Goal: Task Accomplishment & Management: Manage account settings

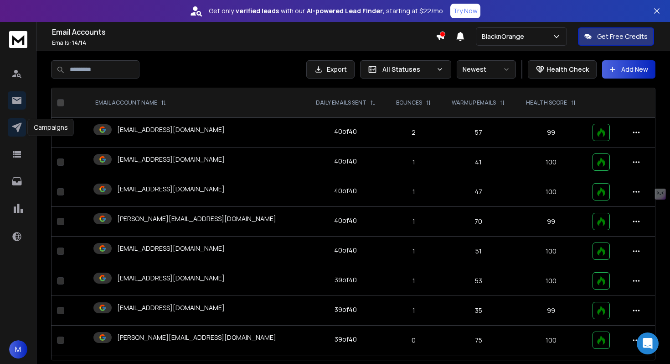
click at [20, 123] on icon at bounding box center [17, 127] width 10 height 10
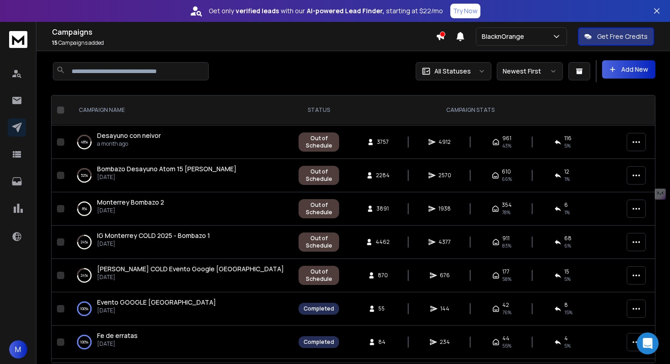
scroll to position [67, 0]
click at [137, 306] on link "Evento GOOGLE [GEOGRAPHIC_DATA]" at bounding box center [156, 301] width 119 height 9
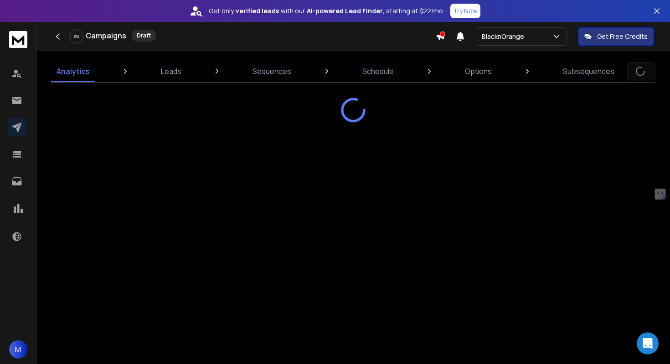
click at [278, 82] on div "Analytics Leads Sequences Schedule Options Subsequences" at bounding box center [353, 71] width 605 height 22
click at [278, 76] on p "Sequences" at bounding box center [272, 71] width 39 height 11
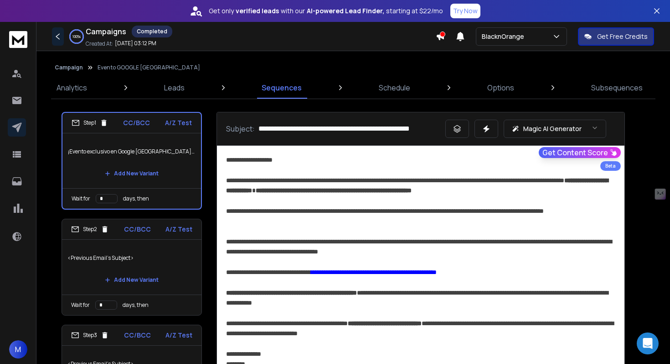
click at [56, 41] on button at bounding box center [58, 36] width 12 height 18
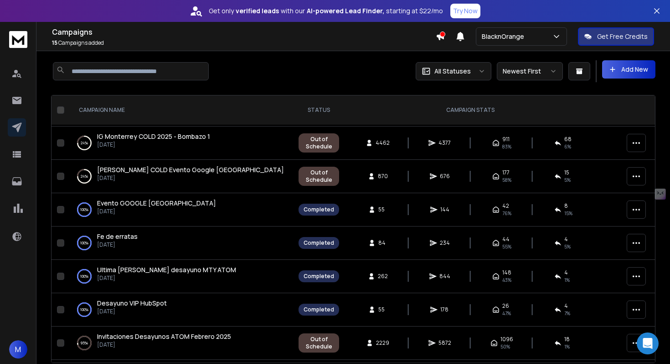
scroll to position [269, 0]
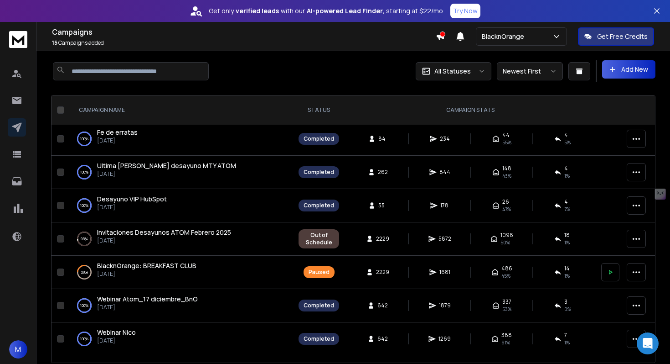
click at [194, 309] on p "[DATE]" at bounding box center [147, 306] width 101 height 7
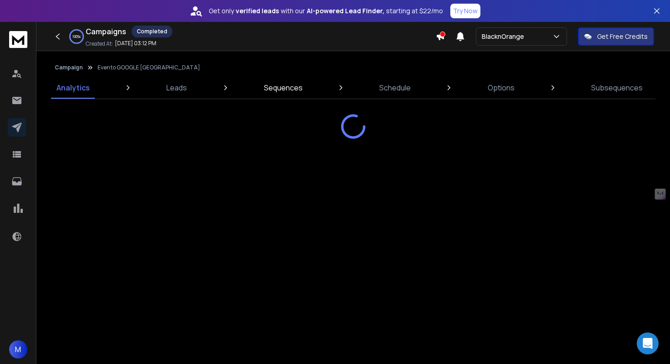
click at [280, 88] on p "Sequences" at bounding box center [283, 87] width 39 height 11
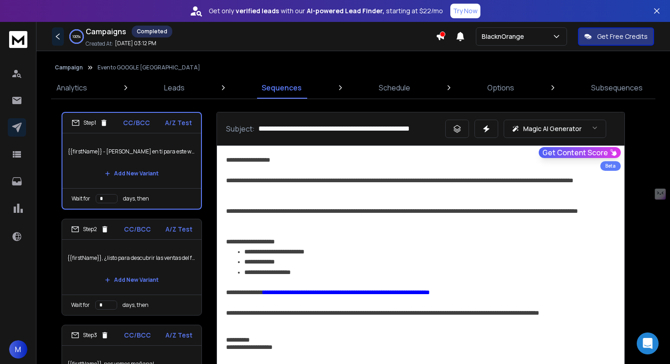
click at [57, 35] on icon at bounding box center [58, 36] width 4 height 6
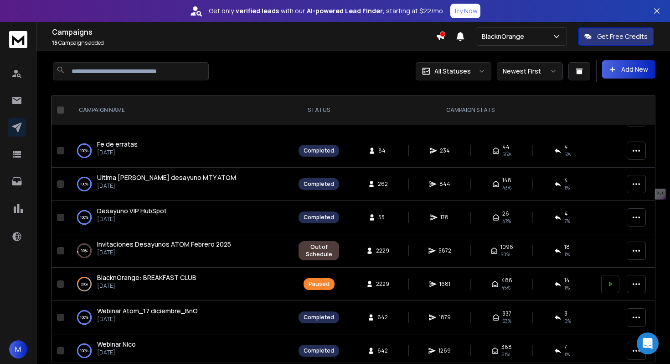
scroll to position [254, 0]
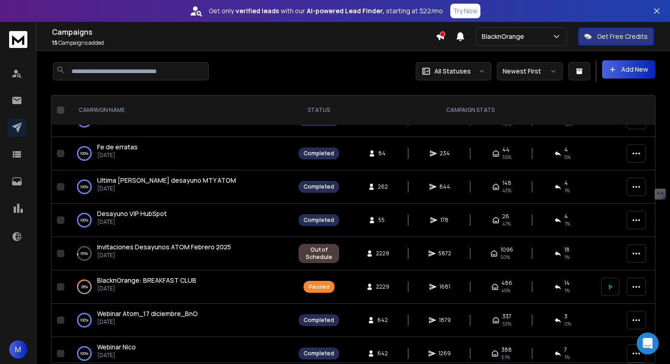
click at [142, 348] on div "100 % Webinar Nico [DATE]" at bounding box center [180, 353] width 207 height 22
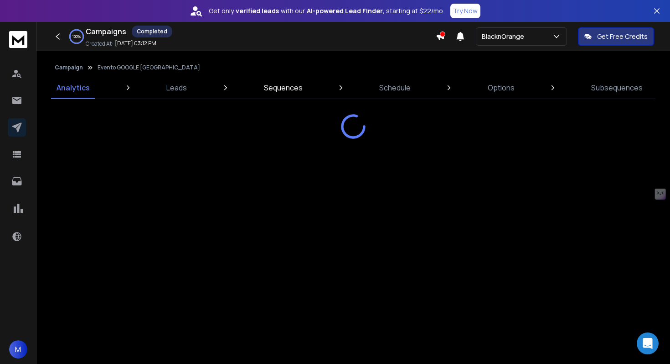
click at [279, 87] on p "Sequences" at bounding box center [283, 87] width 39 height 11
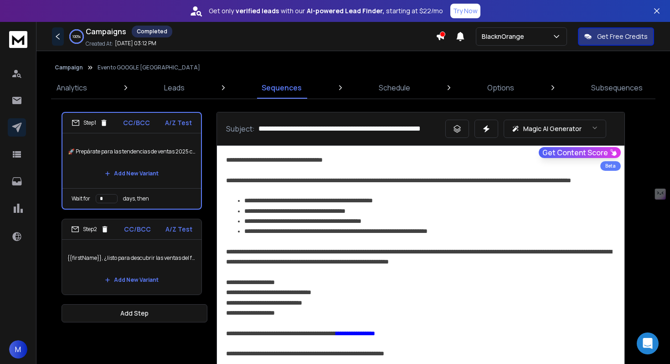
click at [59, 35] on icon at bounding box center [58, 36] width 8 height 8
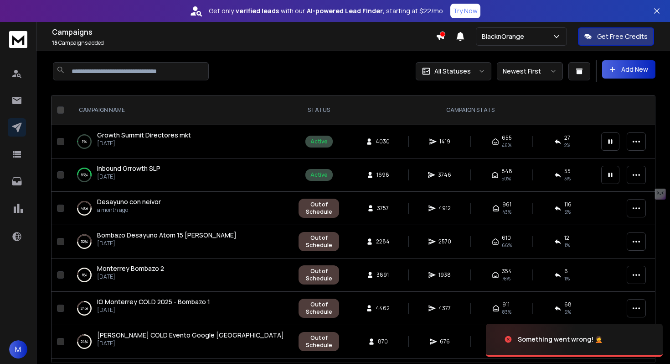
scroll to position [269, 0]
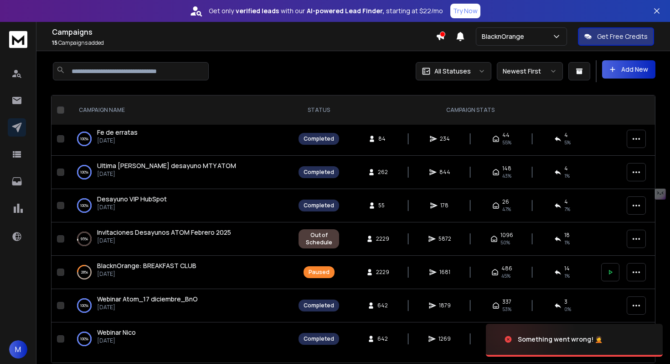
click at [151, 339] on div "100 % Webinar Nico [DATE]" at bounding box center [180, 338] width 207 height 22
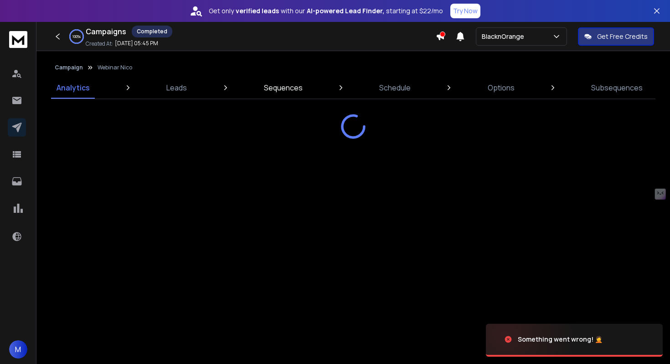
click at [285, 86] on p "Sequences" at bounding box center [283, 87] width 39 height 11
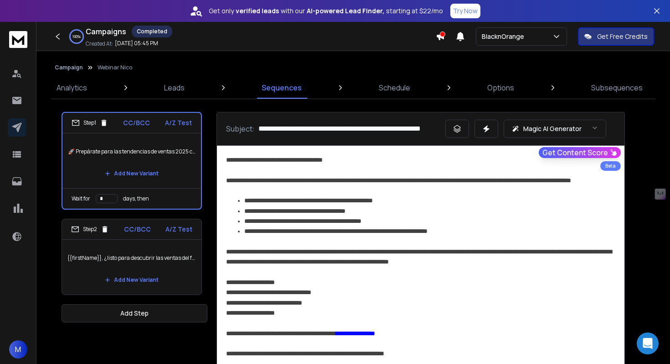
scroll to position [35, 0]
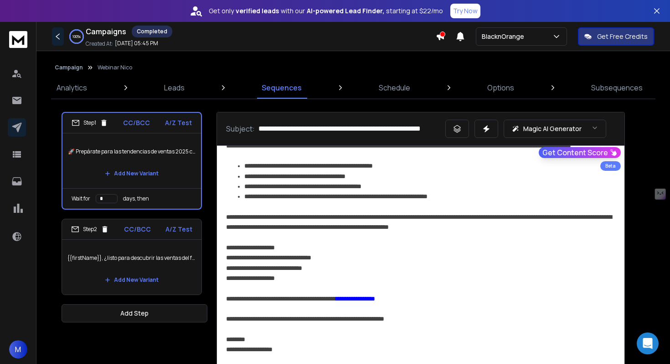
click at [59, 35] on icon at bounding box center [58, 36] width 8 height 8
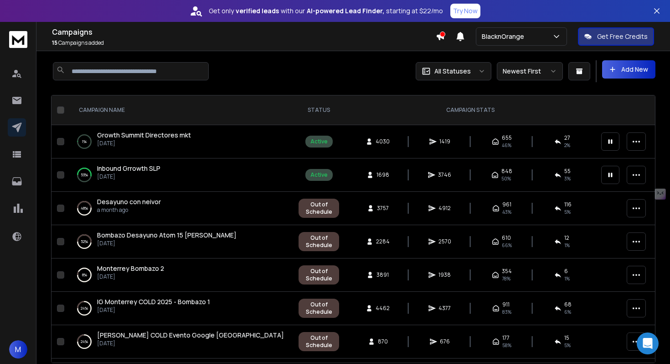
scroll to position [28, 0]
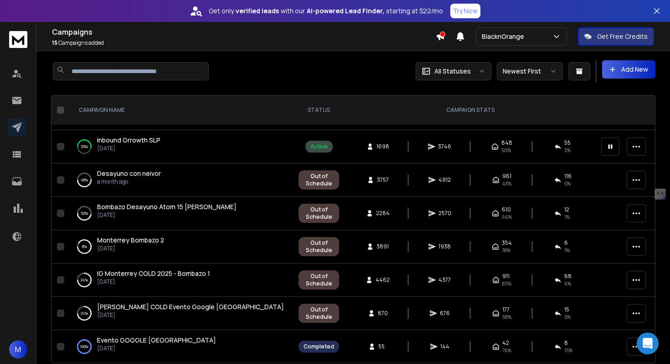
click at [130, 274] on span "IG Monterrey COLD 2025 - Bombazo 1" at bounding box center [153, 273] width 113 height 9
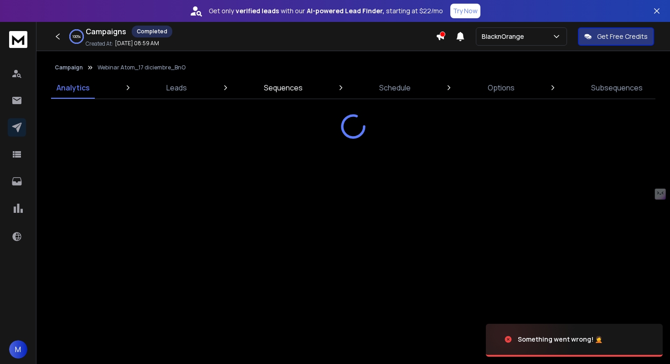
click at [267, 88] on p "Sequences" at bounding box center [283, 87] width 39 height 11
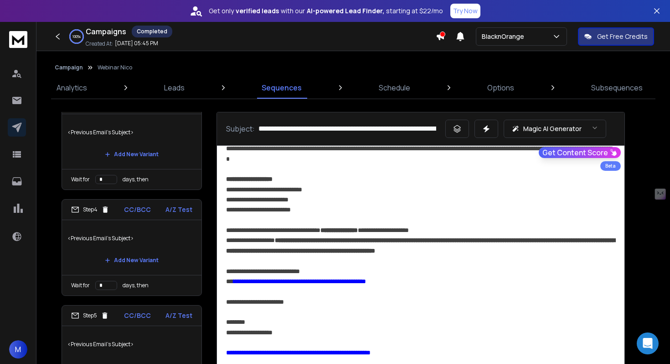
scroll to position [283, 0]
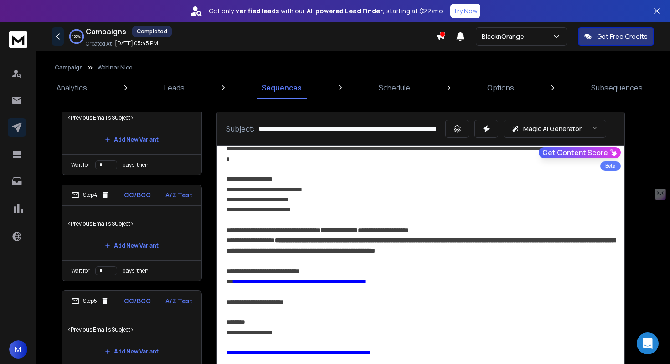
click at [59, 37] on icon at bounding box center [58, 36] width 8 height 8
